Goal: Navigation & Orientation: Find specific page/section

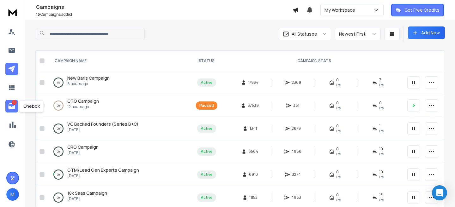
click at [13, 105] on icon at bounding box center [12, 107] width 8 height 8
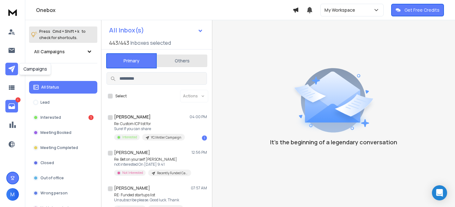
click at [9, 67] on icon at bounding box center [12, 69] width 8 height 8
